Goal: Information Seeking & Learning: Check status

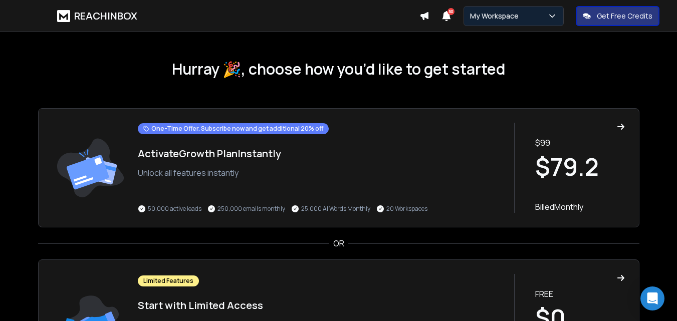
click at [512, 15] on p "My Workspace" at bounding box center [496, 16] width 53 height 10
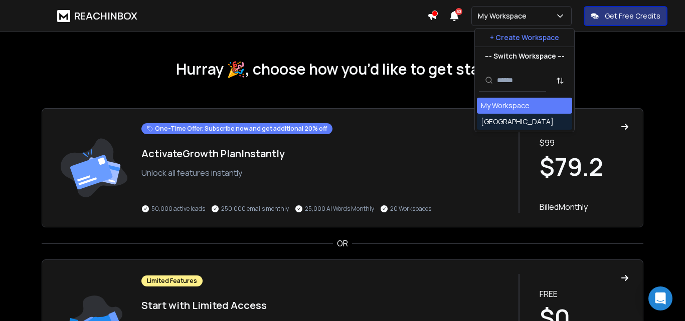
click at [509, 126] on div "Monopol City" at bounding box center [517, 122] width 73 height 10
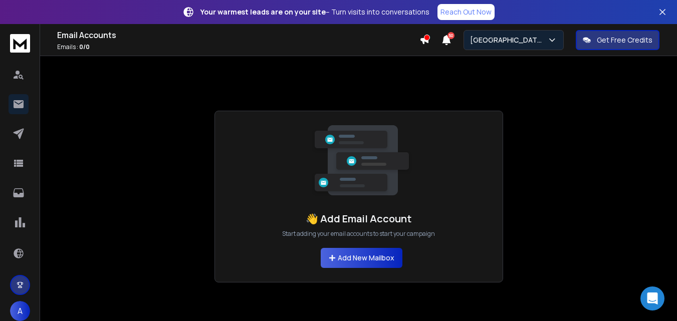
click at [532, 44] on div "[GEOGRAPHIC_DATA]" at bounding box center [513, 40] width 87 height 10
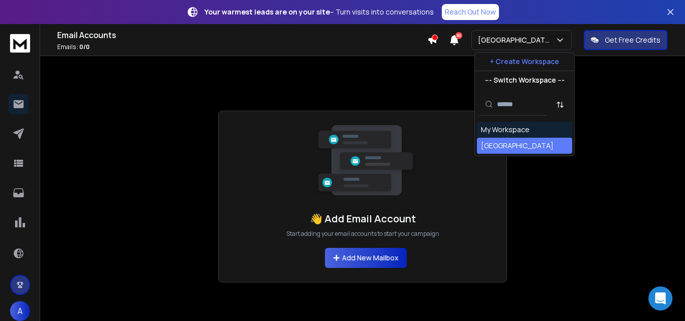
click at [513, 131] on div "My Workspace" at bounding box center [505, 130] width 49 height 10
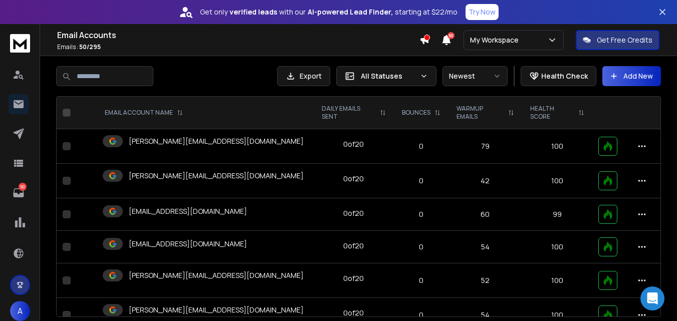
click at [19, 204] on div "50" at bounding box center [20, 195] width 23 height 24
click at [24, 218] on icon at bounding box center [20, 222] width 15 height 15
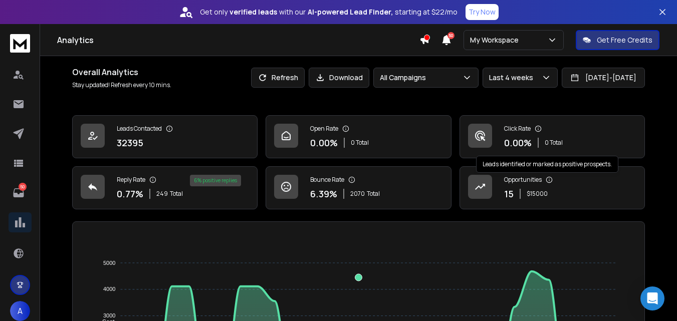
click at [550, 176] on icon at bounding box center [549, 179] width 7 height 7
click at [487, 86] on button "Last 4 weeks" at bounding box center [520, 78] width 75 height 20
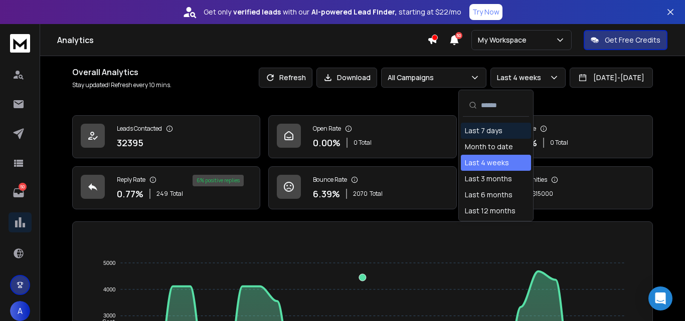
click at [494, 134] on div "Last 7 days" at bounding box center [484, 131] width 38 height 10
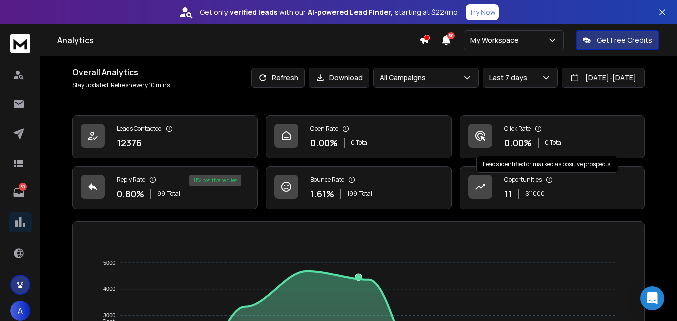
click at [552, 183] on button at bounding box center [549, 180] width 7 height 10
click at [221, 182] on div "11 % positive replies" at bounding box center [216, 181] width 52 height 12
